Goal: Navigation & Orientation: Understand site structure

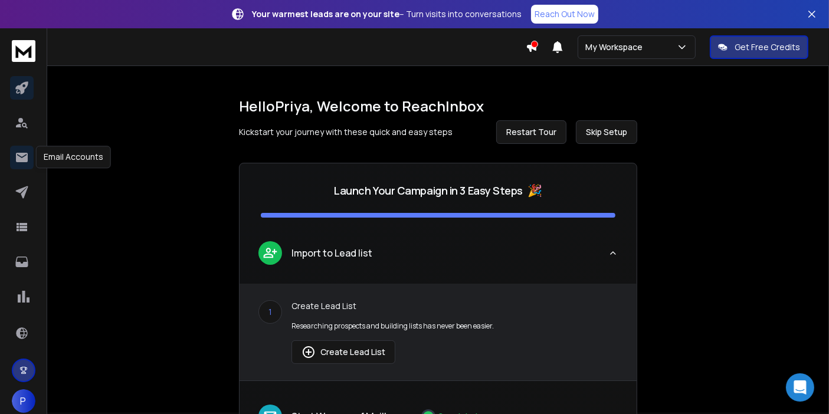
click at [14, 157] on link at bounding box center [22, 158] width 24 height 24
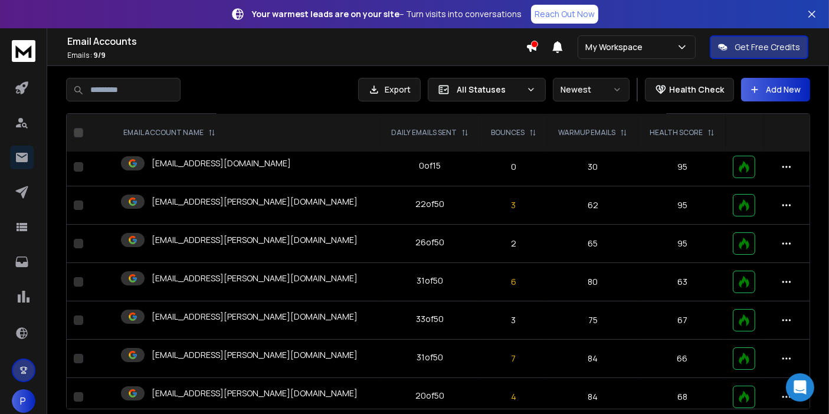
scroll to position [95, 0]
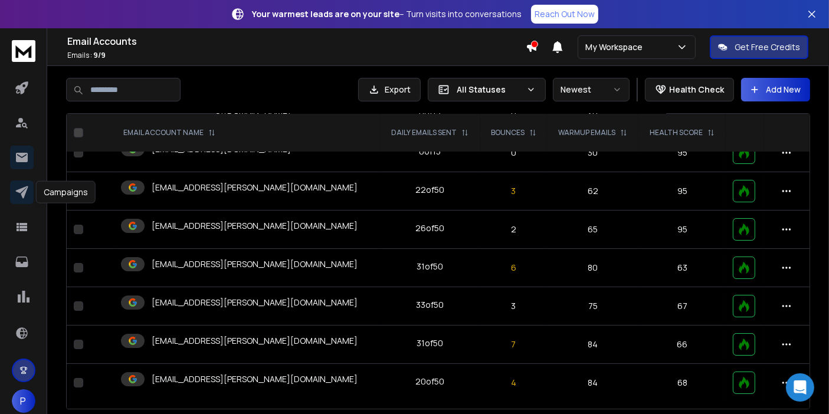
click at [25, 193] on icon at bounding box center [21, 192] width 12 height 12
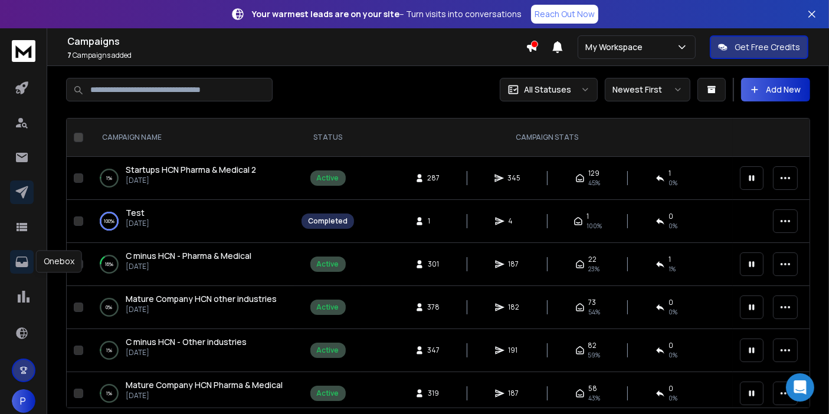
click at [23, 260] on icon at bounding box center [22, 262] width 14 height 14
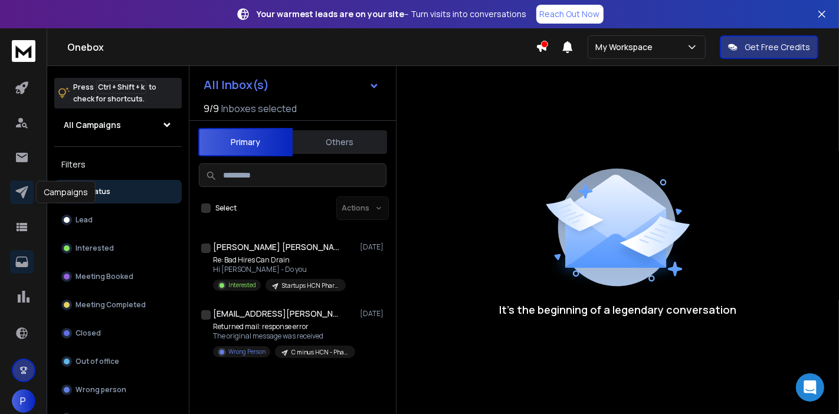
click at [21, 185] on icon at bounding box center [22, 192] width 14 height 14
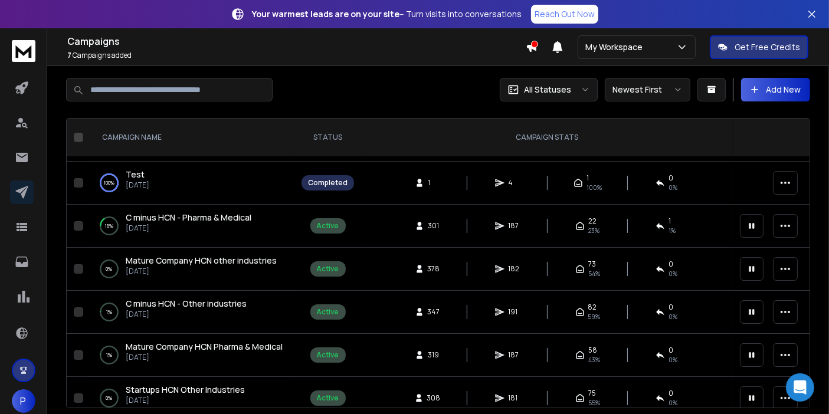
scroll to position [57, 0]
